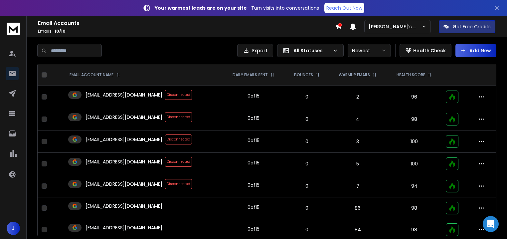
click at [376, 7] on icon at bounding box center [497, 8] width 6 height 6
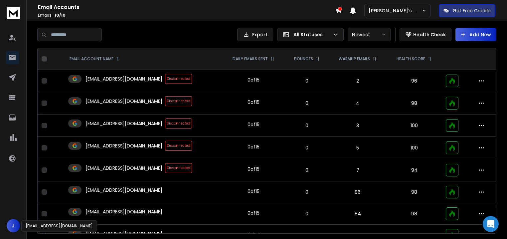
click at [16, 223] on span "J" at bounding box center [13, 225] width 13 height 13
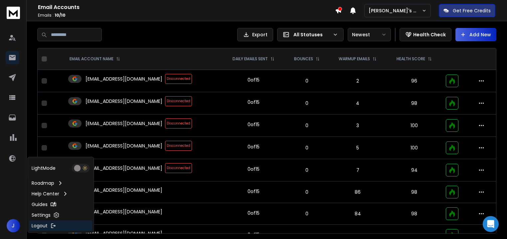
click at [33, 224] on p "Logout" at bounding box center [40, 225] width 16 height 7
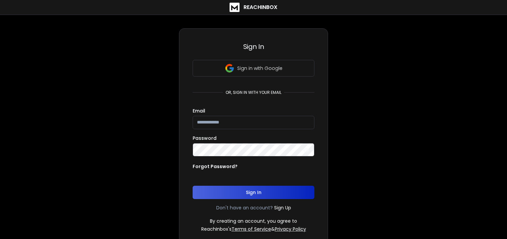
type input "**********"
click at [291, 196] on button "Sign In" at bounding box center [254, 192] width 122 height 13
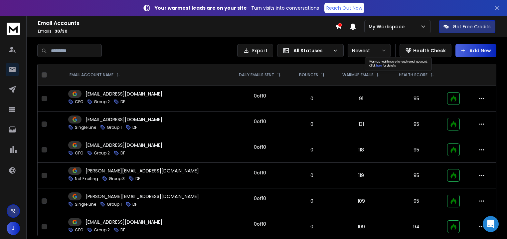
click at [399, 72] on p "HEALTH SCORE" at bounding box center [413, 74] width 29 height 5
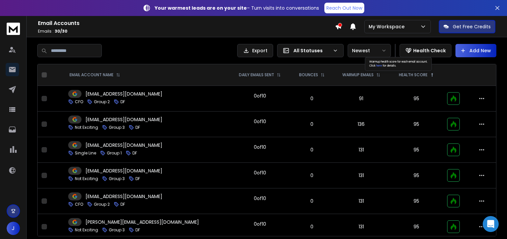
click at [399, 75] on p "HEALTH SCORE" at bounding box center [413, 74] width 29 height 5
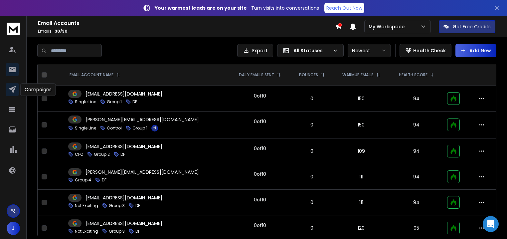
click at [15, 88] on icon at bounding box center [12, 89] width 8 height 8
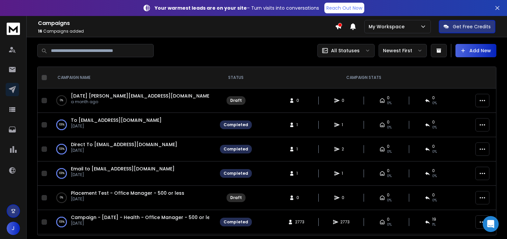
click at [499, 7] on icon at bounding box center [497, 8] width 6 height 6
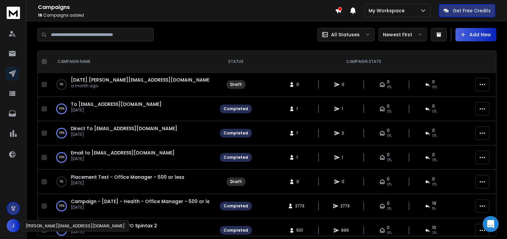
click at [16, 226] on span "J" at bounding box center [13, 225] width 13 height 13
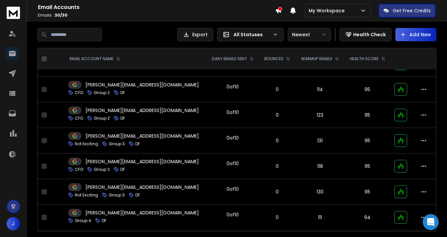
scroll to position [612, 0]
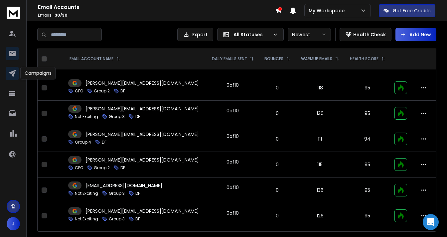
click at [15, 72] on icon at bounding box center [12, 74] width 8 height 8
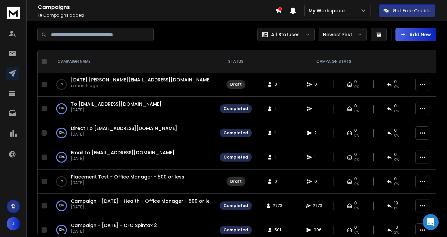
click at [422, 88] on button "button" at bounding box center [422, 84] width 14 height 13
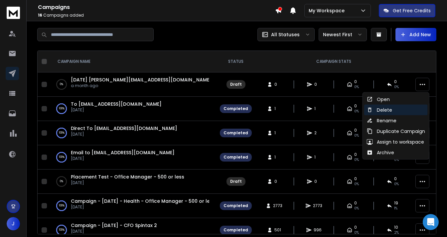
click at [399, 111] on div "Delete" at bounding box center [396, 110] width 64 height 11
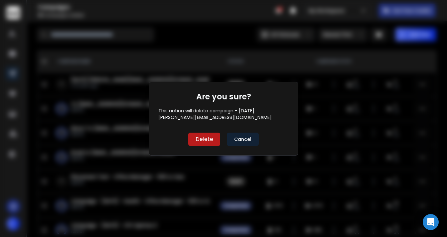
click at [214, 139] on button "Delete" at bounding box center [204, 139] width 32 height 13
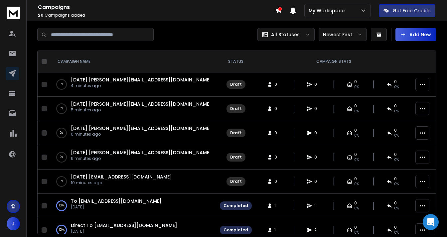
click at [45, 84] on button "button" at bounding box center [44, 84] width 5 height 5
click at [44, 107] on button "button" at bounding box center [44, 108] width 5 height 5
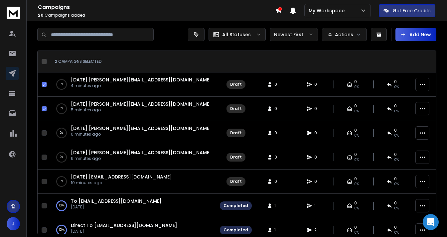
click at [44, 132] on button "button" at bounding box center [44, 132] width 5 height 5
click at [44, 156] on button "button" at bounding box center [44, 157] width 5 height 5
click at [44, 180] on button "button" at bounding box center [44, 181] width 5 height 5
click at [353, 35] on button "Actions" at bounding box center [344, 34] width 45 height 13
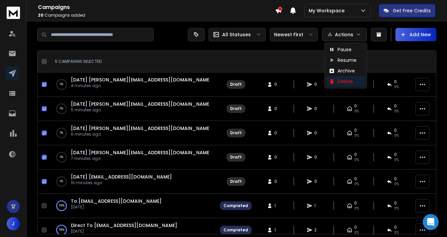
click at [341, 82] on p "Delete" at bounding box center [345, 81] width 15 height 7
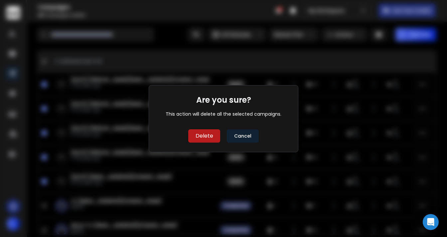
click at [213, 133] on button "delete" at bounding box center [204, 135] width 32 height 13
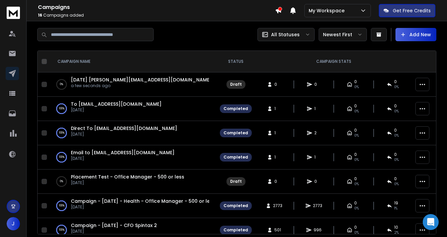
click at [44, 83] on button "button" at bounding box center [44, 84] width 5 height 5
click at [418, 87] on button "button" at bounding box center [422, 84] width 14 height 13
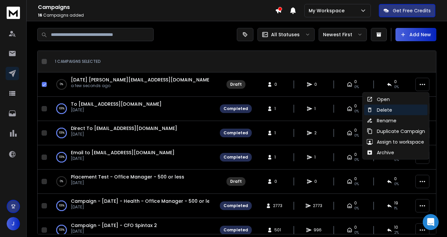
click at [397, 112] on div "Delete" at bounding box center [396, 110] width 64 height 11
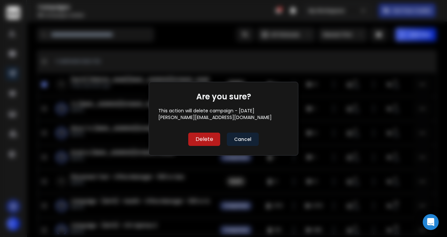
click at [211, 139] on button "Delete" at bounding box center [204, 139] width 32 height 13
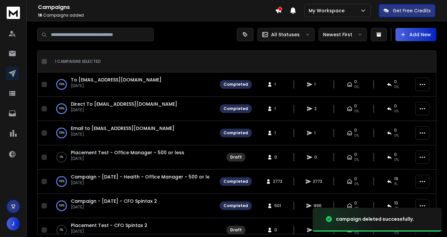
click at [406, 38] on button "Add New" at bounding box center [415, 34] width 41 height 13
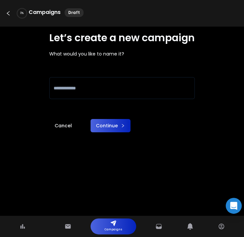
click at [150, 91] on input at bounding box center [121, 88] width 145 height 22
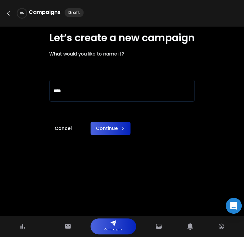
type input "****"
click at [120, 126] on icon "submit" at bounding box center [122, 128] width 5 height 5
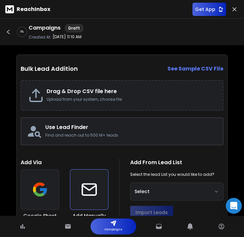
click at [100, 189] on div at bounding box center [89, 189] width 39 height 41
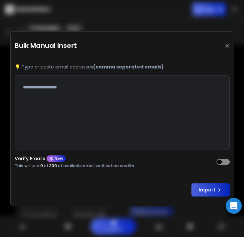
click at [144, 94] on textarea at bounding box center [122, 112] width 215 height 74
click at [218, 188] on icon "submit" at bounding box center [218, 189] width 5 height 5
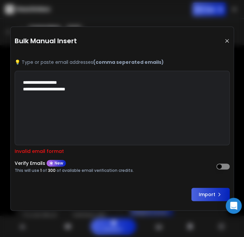
click at [23, 89] on textarea "**********" at bounding box center [122, 108] width 215 height 74
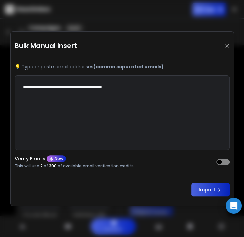
type textarea "**********"
click at [209, 191] on button "Import" at bounding box center [210, 189] width 38 height 13
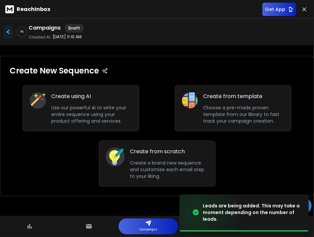
click at [7, 32] on icon at bounding box center [8, 32] width 6 height 6
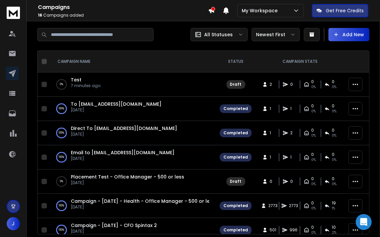
click at [357, 83] on icon "button" at bounding box center [355, 84] width 7 height 7
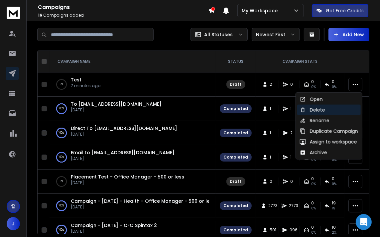
click at [322, 113] on div "Delete" at bounding box center [312, 110] width 25 height 7
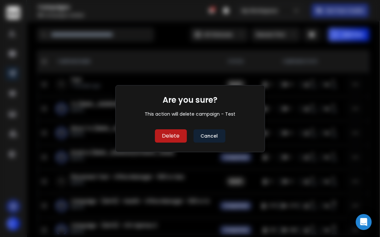
click at [178, 133] on button "Delete" at bounding box center [171, 135] width 32 height 13
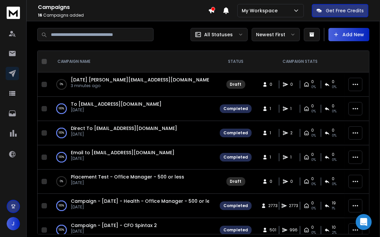
click at [354, 84] on icon "button" at bounding box center [355, 84] width 7 height 7
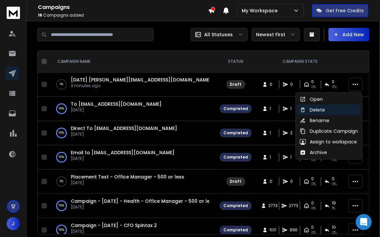
click at [336, 111] on div "Delete" at bounding box center [329, 110] width 64 height 11
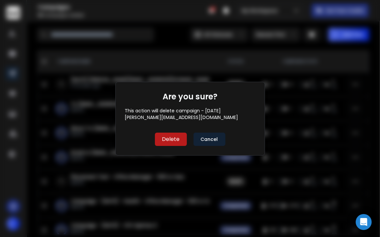
click at [178, 139] on button "Delete" at bounding box center [171, 139] width 32 height 13
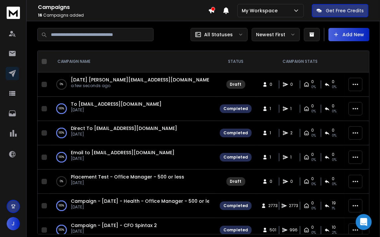
click at [114, 79] on span "[DATE] [PERSON_NAME][EMAIL_ADDRESS][DOMAIN_NAME]" at bounding box center [141, 79] width 141 height 7
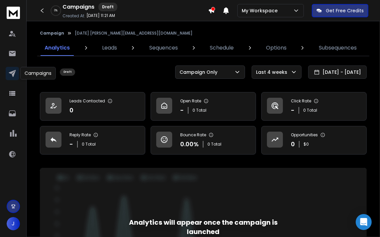
click at [9, 74] on icon at bounding box center [12, 74] width 8 height 8
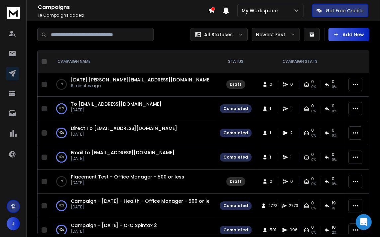
click at [45, 87] on td at bounding box center [44, 84] width 12 height 24
click at [45, 85] on button "button" at bounding box center [44, 84] width 5 height 5
click at [357, 85] on icon "button" at bounding box center [355, 84] width 7 height 7
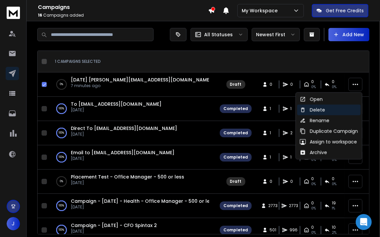
click at [330, 113] on div "Delete" at bounding box center [329, 110] width 64 height 11
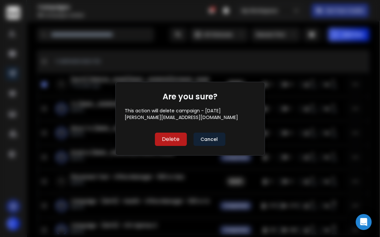
click at [164, 141] on button "Delete" at bounding box center [171, 139] width 32 height 13
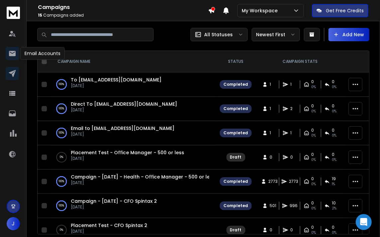
click at [15, 54] on icon at bounding box center [12, 53] width 7 height 5
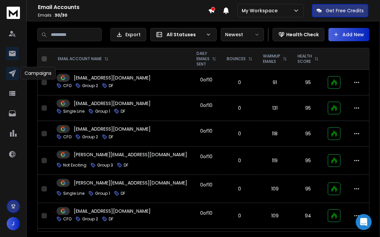
click at [16, 74] on icon at bounding box center [12, 74] width 8 height 8
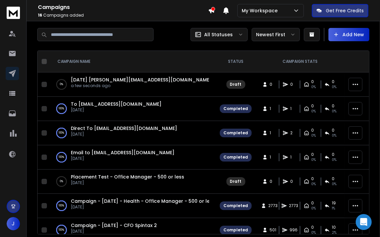
click at [97, 81] on span "[DATE] [PERSON_NAME][EMAIL_ADDRESS][DOMAIN_NAME]" at bounding box center [141, 79] width 141 height 7
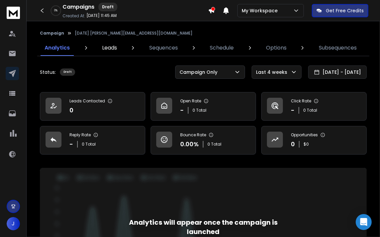
click at [112, 49] on p "Leads" at bounding box center [109, 48] width 15 height 8
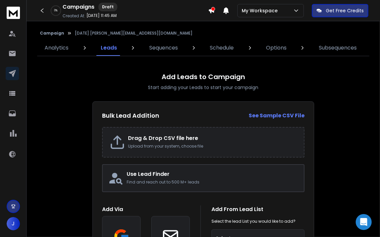
click at [380, 69] on div "Campaign 2025-08-10 jared@boldfirm.net Analytics Leads Sequences Schedule Optio…" at bounding box center [204, 153] width 354 height 265
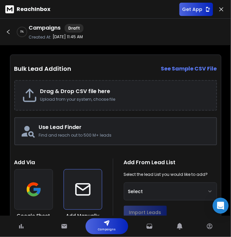
click at [87, 187] on polyline at bounding box center [83, 188] width 14 height 5
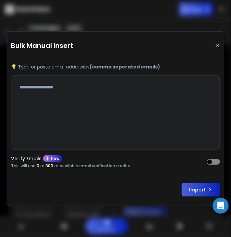
click at [178, 104] on textarea at bounding box center [115, 112] width 209 height 74
type textarea "**********"
click at [214, 164] on button "Verify Emails New This will use 2 of 300 of available email verification credit…" at bounding box center [213, 162] width 13 height 6
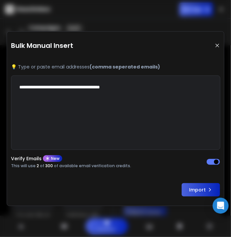
click at [214, 164] on button "Verify Emails New This will use 2 of 300 of available email verification credit…" at bounding box center [213, 162] width 13 height 6
click at [202, 187] on button "Import" at bounding box center [201, 189] width 38 height 13
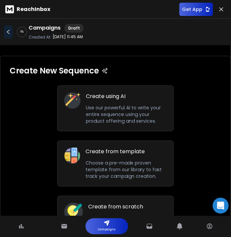
click at [7, 31] on icon at bounding box center [8, 32] width 6 height 6
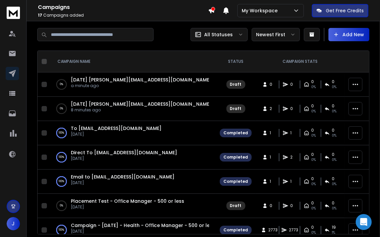
click at [230, 83] on icon "button" at bounding box center [355, 84] width 7 height 7
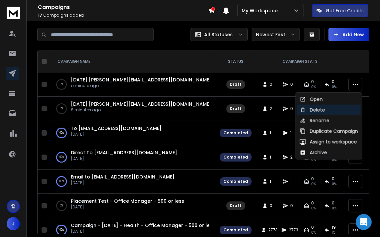
click at [230, 111] on div "Delete" at bounding box center [329, 110] width 64 height 11
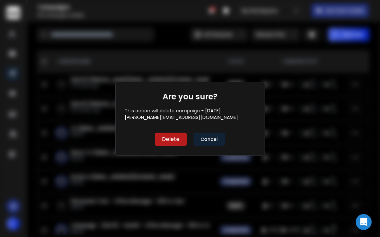
click at [177, 134] on button "Delete" at bounding box center [171, 139] width 32 height 13
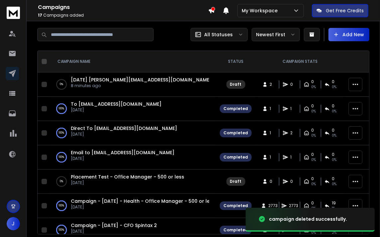
click at [230, 86] on icon "button" at bounding box center [355, 84] width 7 height 7
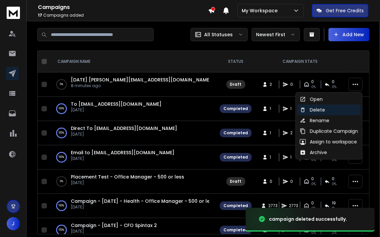
click at [230, 108] on div "Delete" at bounding box center [329, 110] width 64 height 11
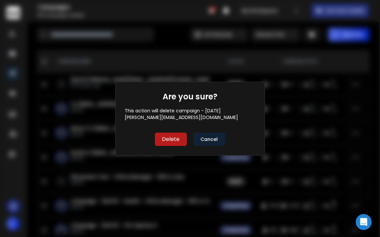
click at [176, 137] on button "Delete" at bounding box center [171, 139] width 32 height 13
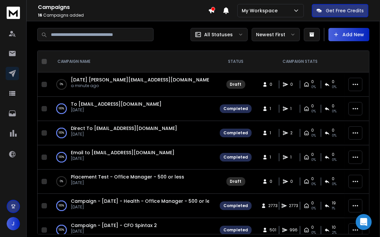
click at [114, 78] on span "[DATE] [PERSON_NAME][EMAIL_ADDRESS][DOMAIN_NAME]" at bounding box center [141, 79] width 141 height 7
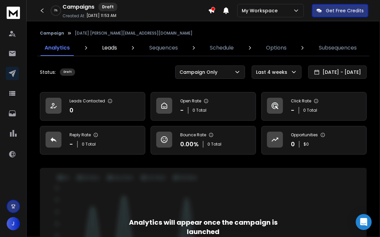
click at [111, 48] on p "Leads" at bounding box center [109, 48] width 15 height 8
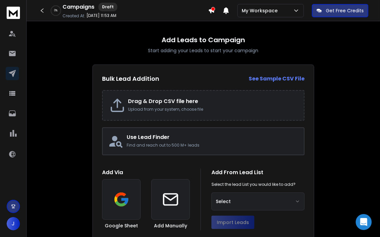
scroll to position [49, 0]
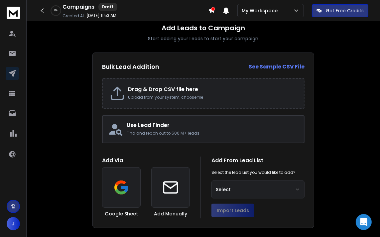
click at [246, 192] on button "Select" at bounding box center [258, 190] width 93 height 18
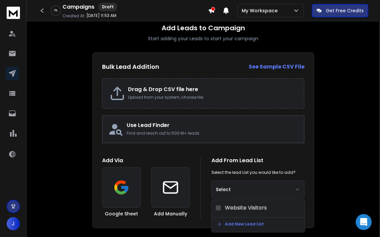
click at [246, 192] on button "Select" at bounding box center [258, 190] width 93 height 18
click at [176, 185] on icon at bounding box center [170, 188] width 17 height 20
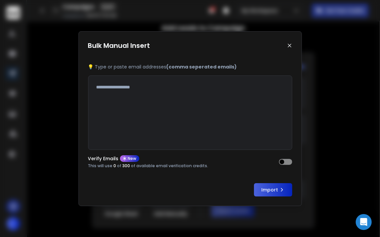
click at [290, 44] on icon at bounding box center [289, 45] width 5 height 5
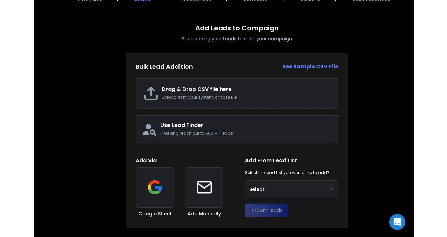
scroll to position [0, 0]
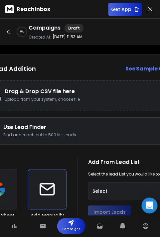
click at [53, 182] on icon at bounding box center [47, 190] width 17 height 20
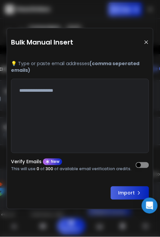
click at [146, 41] on icon at bounding box center [146, 42] width 5 height 5
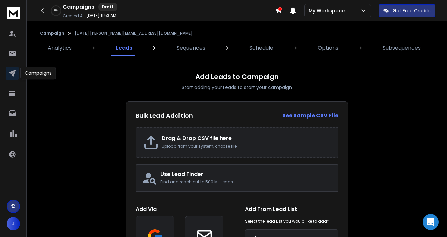
click at [15, 72] on icon at bounding box center [12, 73] width 7 height 7
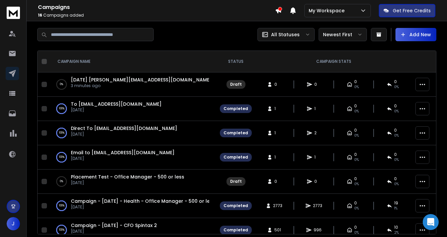
click at [44, 84] on button "button" at bounding box center [44, 84] width 5 height 5
click at [380, 86] on icon "button" at bounding box center [422, 84] width 7 height 7
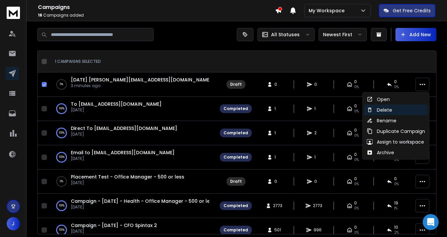
click at [380, 114] on div "Delete" at bounding box center [396, 110] width 64 height 11
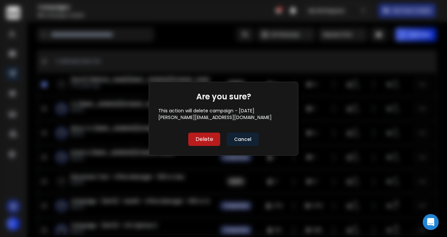
click at [211, 138] on button "Delete" at bounding box center [204, 139] width 32 height 13
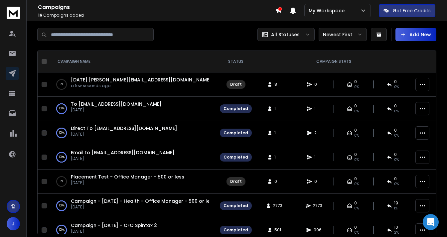
click at [130, 80] on span "[DATE] [PERSON_NAME][EMAIL_ADDRESS][DOMAIN_NAME]" at bounding box center [141, 79] width 141 height 7
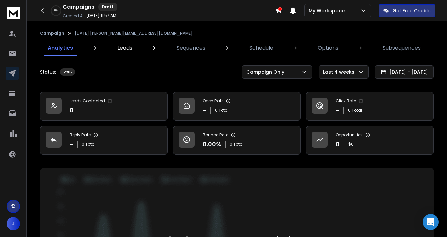
click at [123, 48] on p "Leads" at bounding box center [124, 48] width 15 height 8
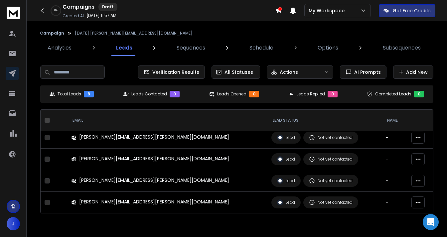
scroll to position [95, 0]
